Goal: Task Accomplishment & Management: Manage account settings

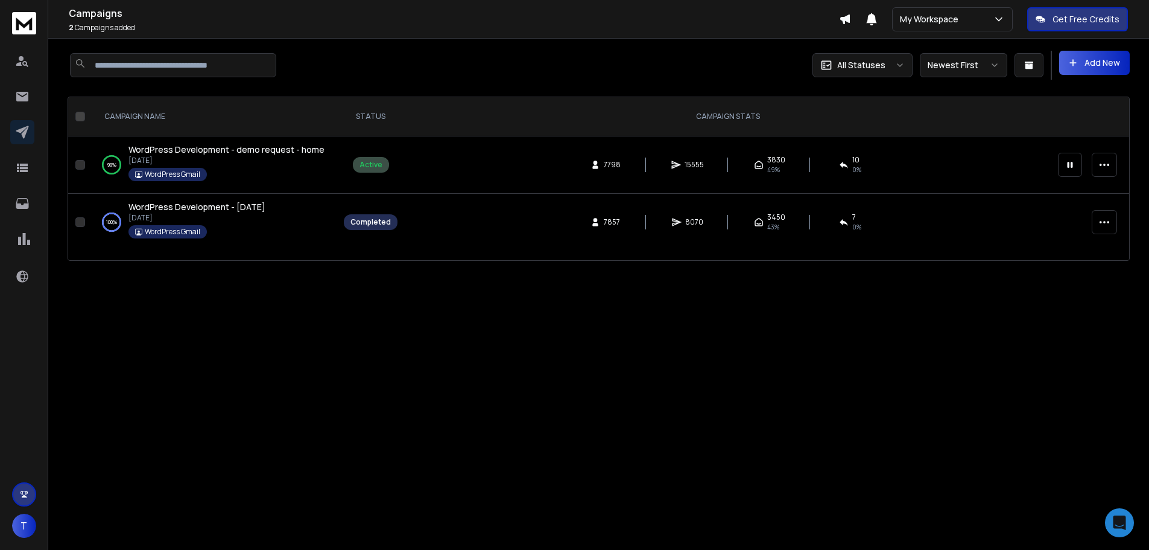
click at [1078, 340] on div "Campaigns 2 Campaigns Added All Statuses Newest First Add New CAMPAIGN NAME STA…" at bounding box center [599, 326] width 1062 height 550
click at [1115, 169] on button "button" at bounding box center [1104, 165] width 25 height 24
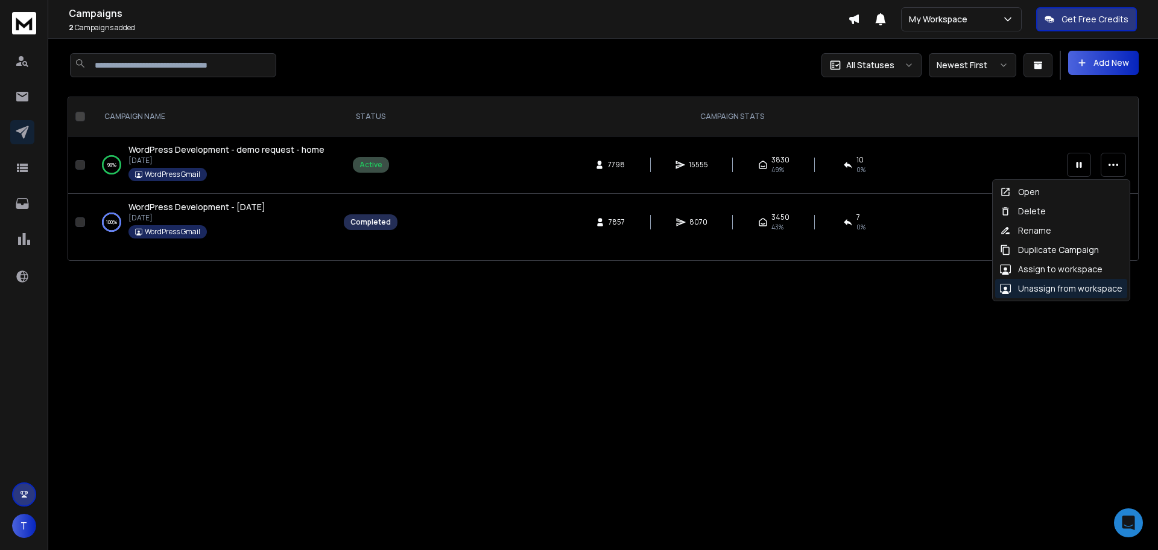
click at [940, 364] on div "Campaigns 2 Campaigns Added All Statuses Newest First Add New CAMPAIGN NAME STA…" at bounding box center [603, 326] width 1071 height 550
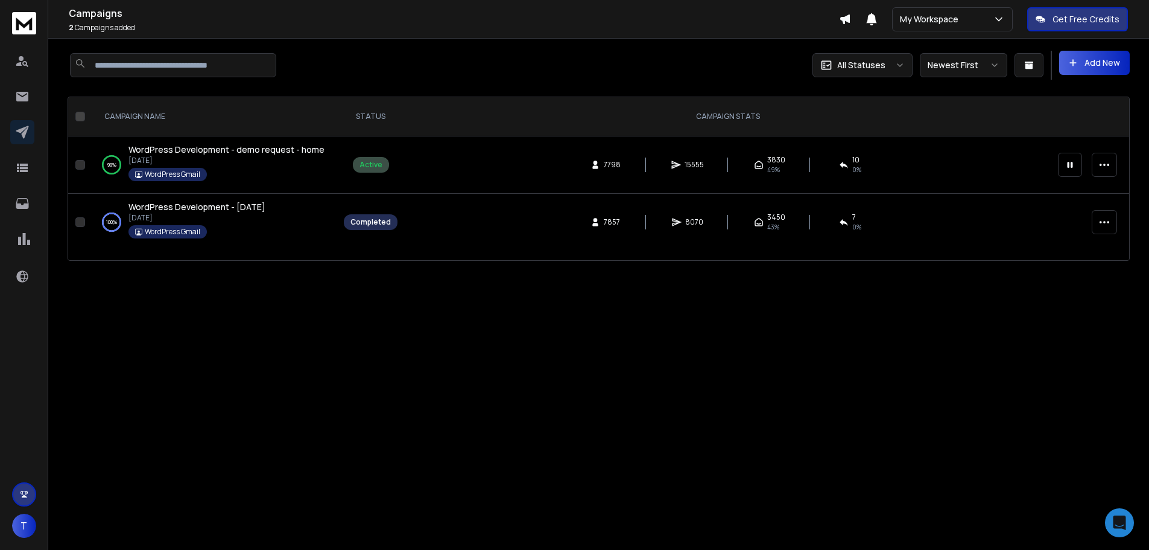
click at [856, 381] on div "Campaigns 2 Campaigns Added All Statuses Newest First Add New CAMPAIGN NAME STA…" at bounding box center [599, 326] width 1062 height 550
click at [19, 204] on icon at bounding box center [22, 203] width 13 height 11
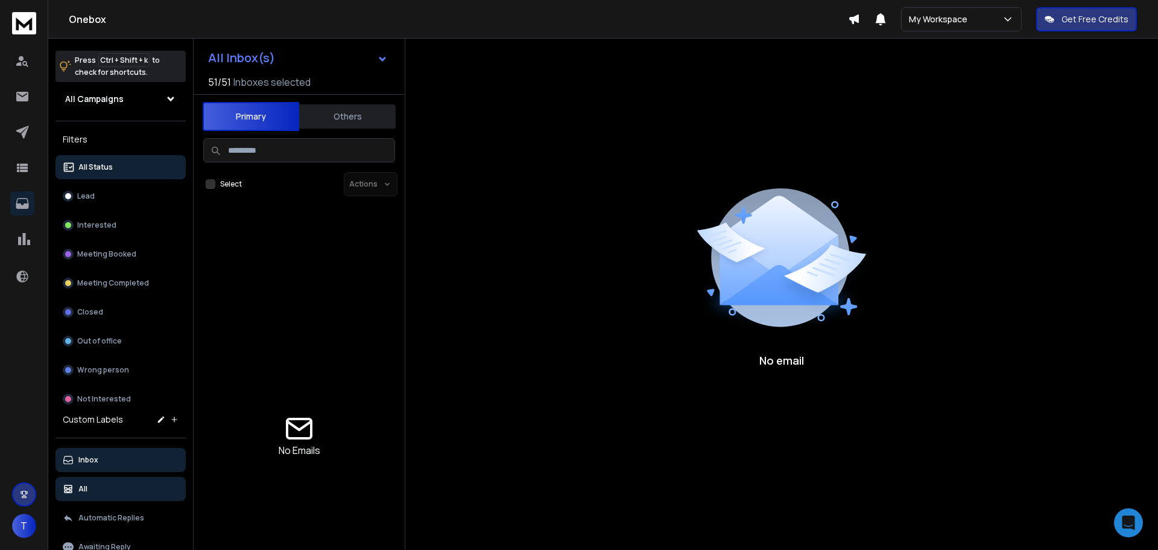
click at [111, 483] on button "All" at bounding box center [120, 489] width 130 height 24
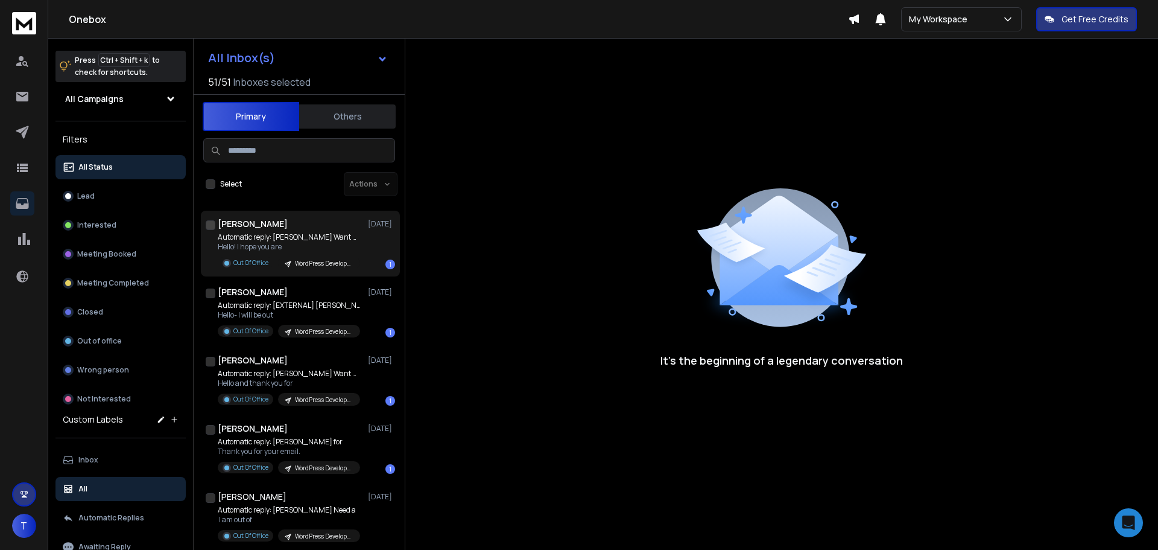
click at [281, 228] on h1 "[PERSON_NAME]" at bounding box center [253, 224] width 70 height 12
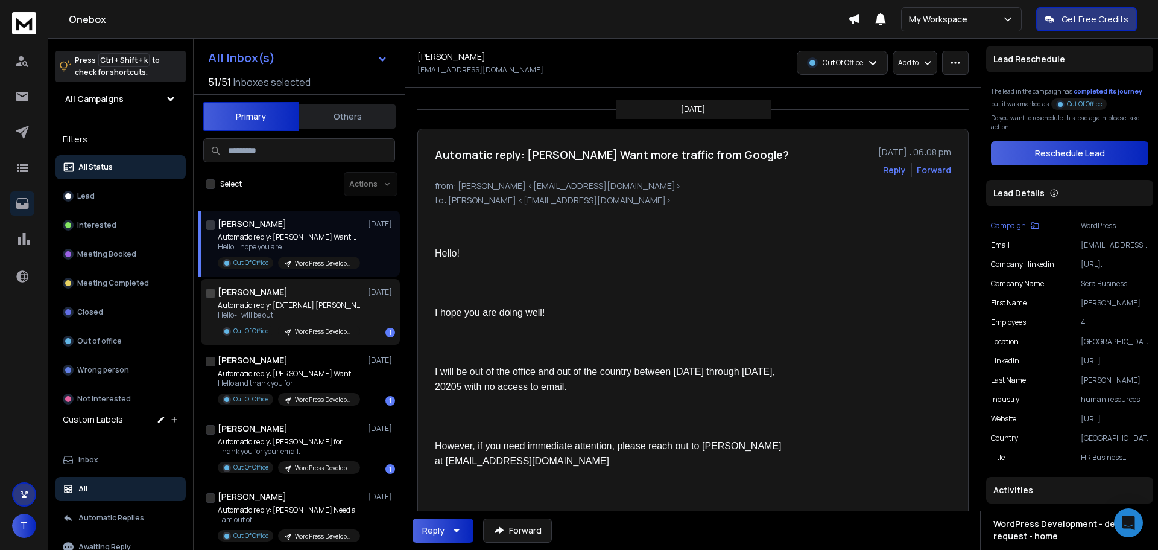
click at [293, 303] on p "Automatic reply: [EXTERNAL] [PERSON_NAME]" at bounding box center [290, 305] width 145 height 10
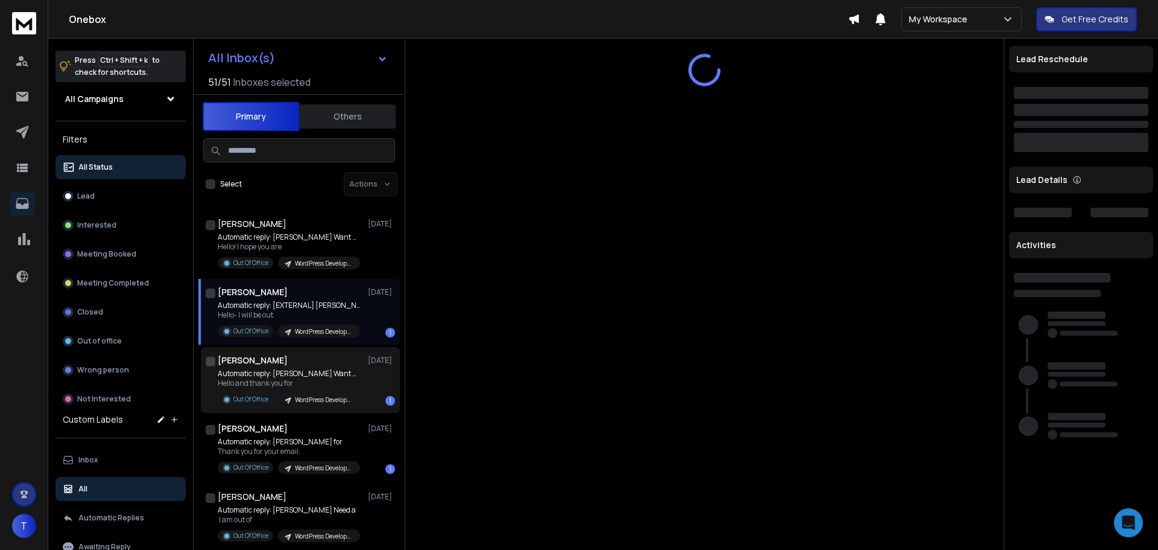
click at [301, 367] on div "[PERSON_NAME] [DATE] Automatic reply: [PERSON_NAME] Want more Hello and thank y…" at bounding box center [306, 379] width 177 height 51
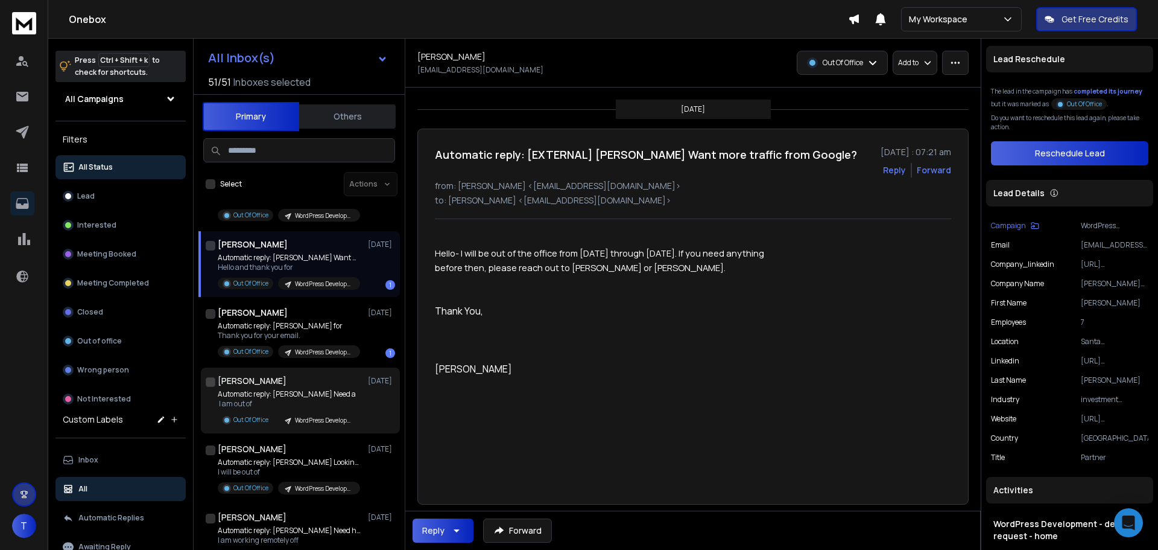
scroll to position [121, 0]
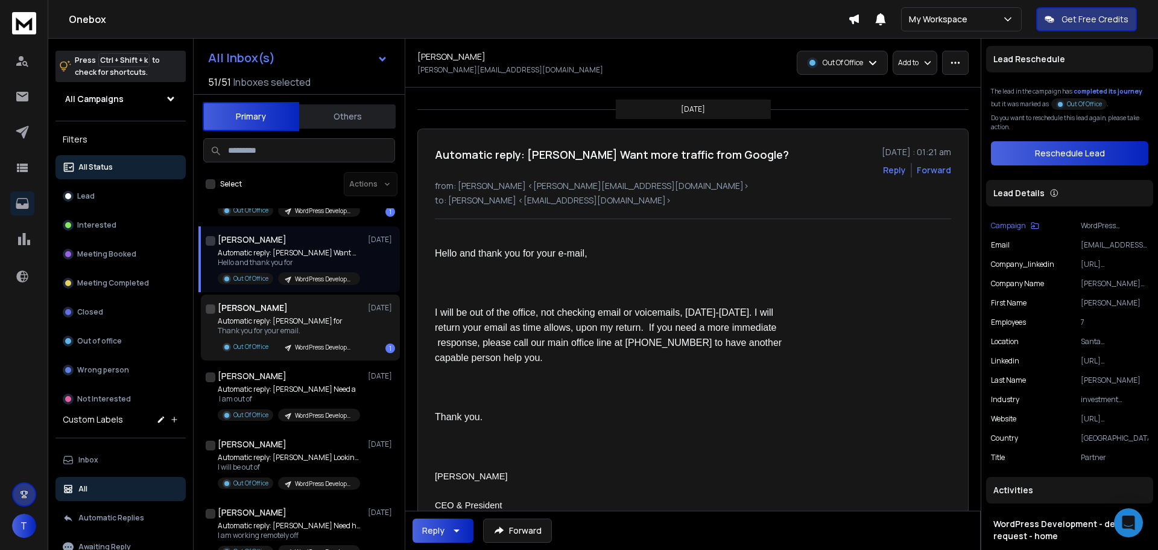
click at [315, 297] on div "[PERSON_NAME] [DATE] Automatic reply: [PERSON_NAME] Ready for Thank you for you…" at bounding box center [300, 327] width 199 height 66
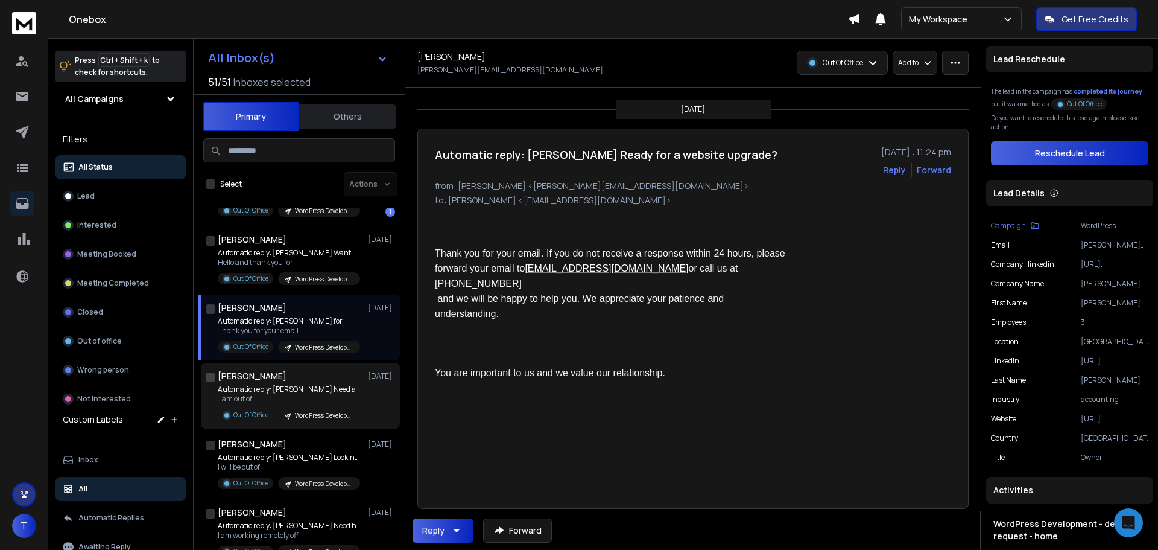
click at [305, 383] on div "[PERSON_NAME] [DATE] Automatic reply: [PERSON_NAME] Need a ﻿ I am out of Out Of…" at bounding box center [306, 395] width 177 height 51
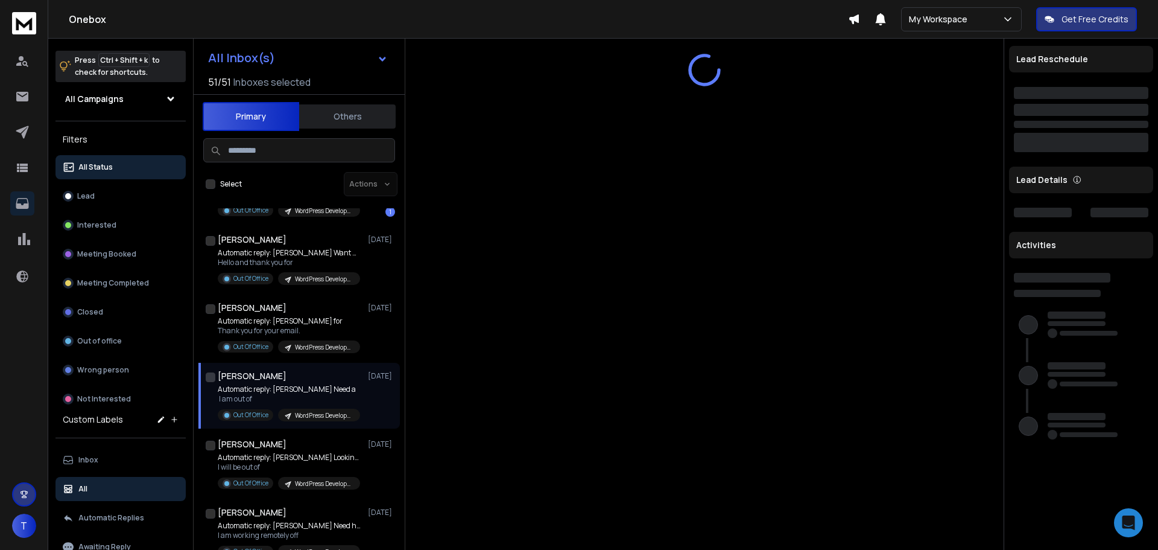
scroll to position [0, 0]
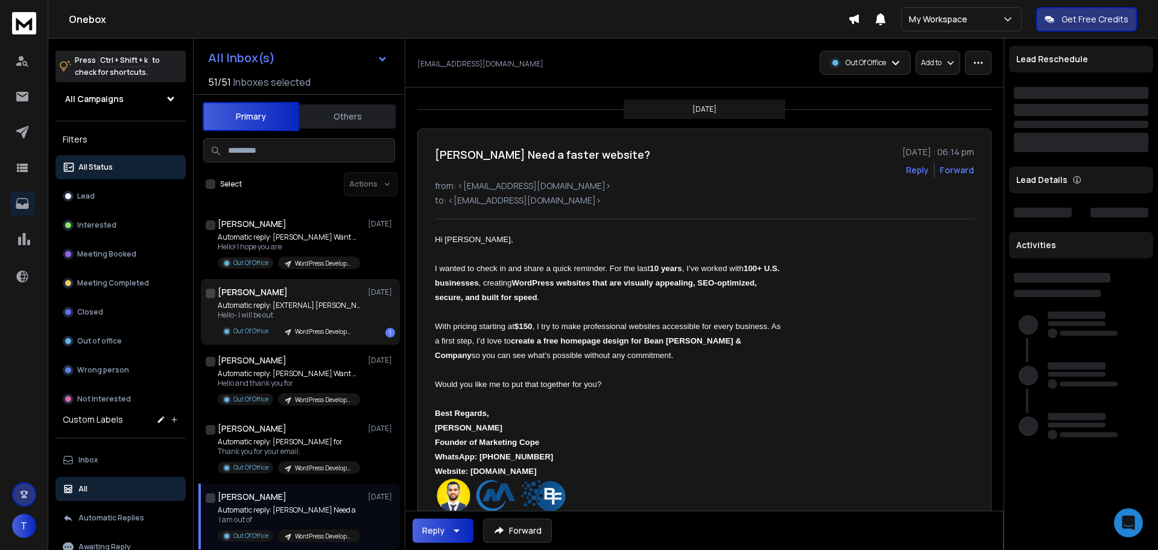
click at [321, 327] on p "WordPress Development - demo request - home" at bounding box center [324, 331] width 58 height 9
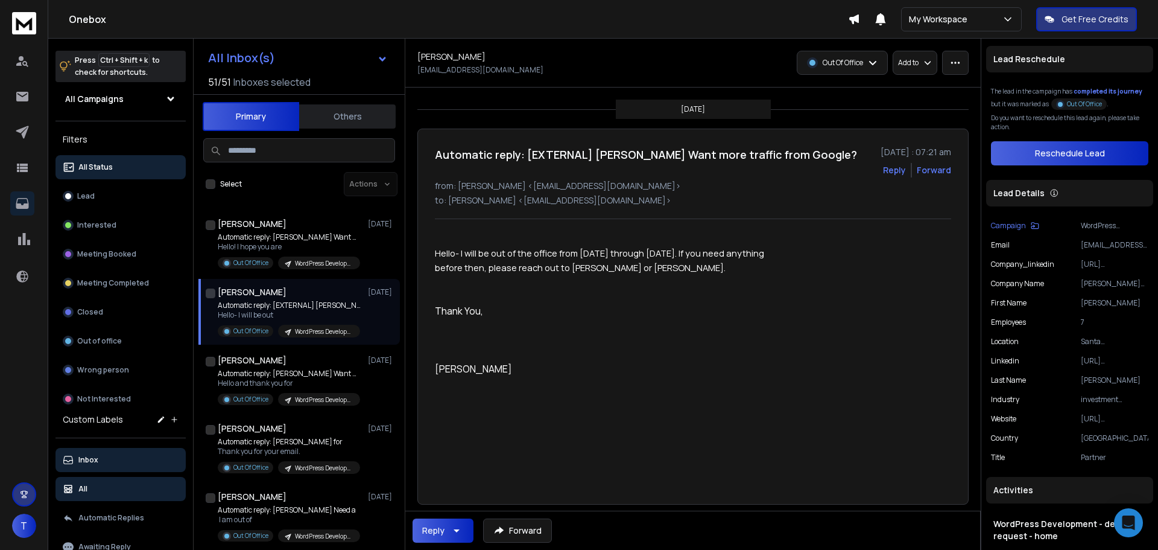
click at [102, 465] on button "Inbox" at bounding box center [120, 460] width 130 height 24
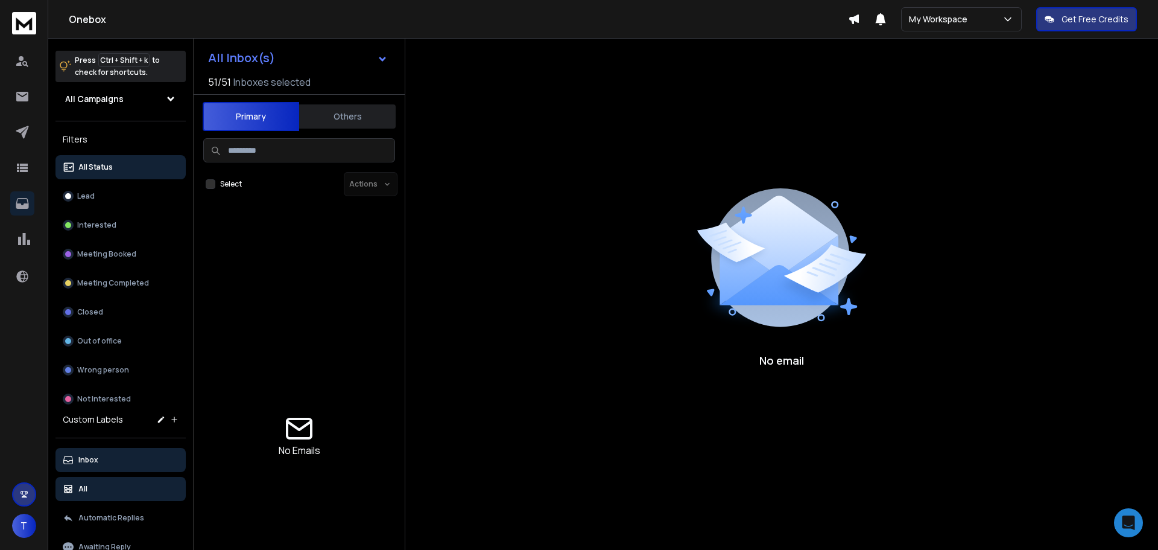
click at [123, 487] on button "All" at bounding box center [120, 489] width 130 height 24
